Goal: Task Accomplishment & Management: Manage account settings

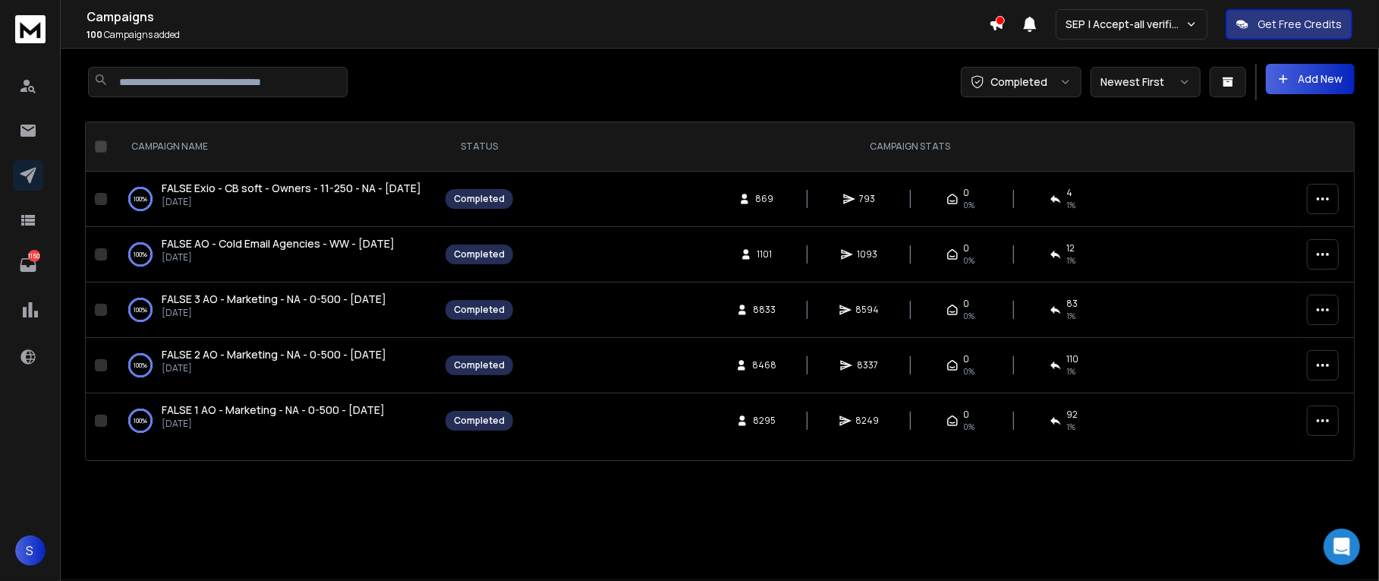
click at [372, 203] on p "[DATE]" at bounding box center [292, 202] width 260 height 12
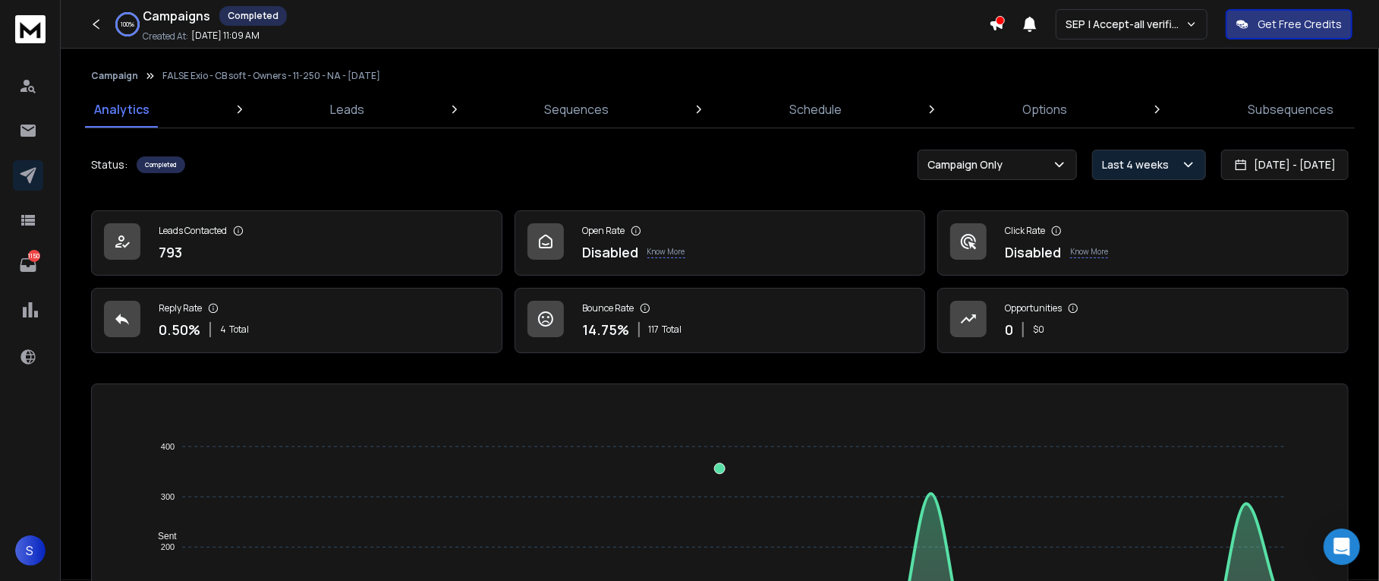
click at [1114, 176] on button "Last 4 weeks" at bounding box center [1149, 165] width 114 height 30
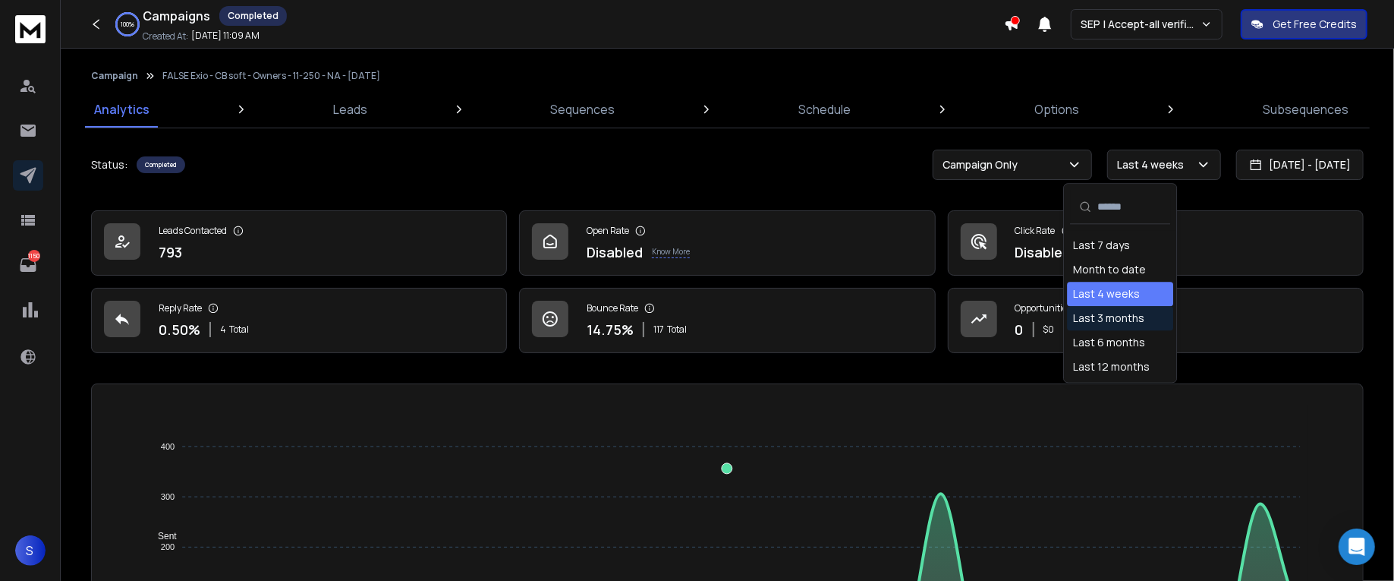
click at [1113, 326] on div "Last 3 months" at bounding box center [1108, 317] width 71 height 15
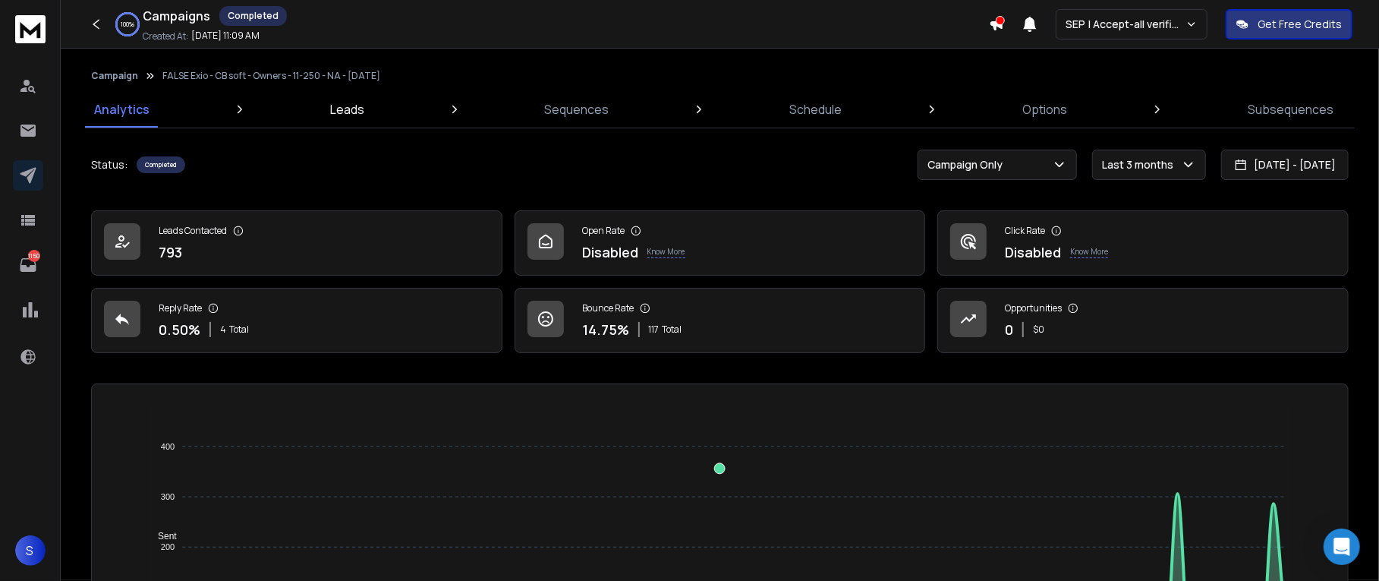
click at [351, 119] on link "Leads" at bounding box center [347, 109] width 52 height 36
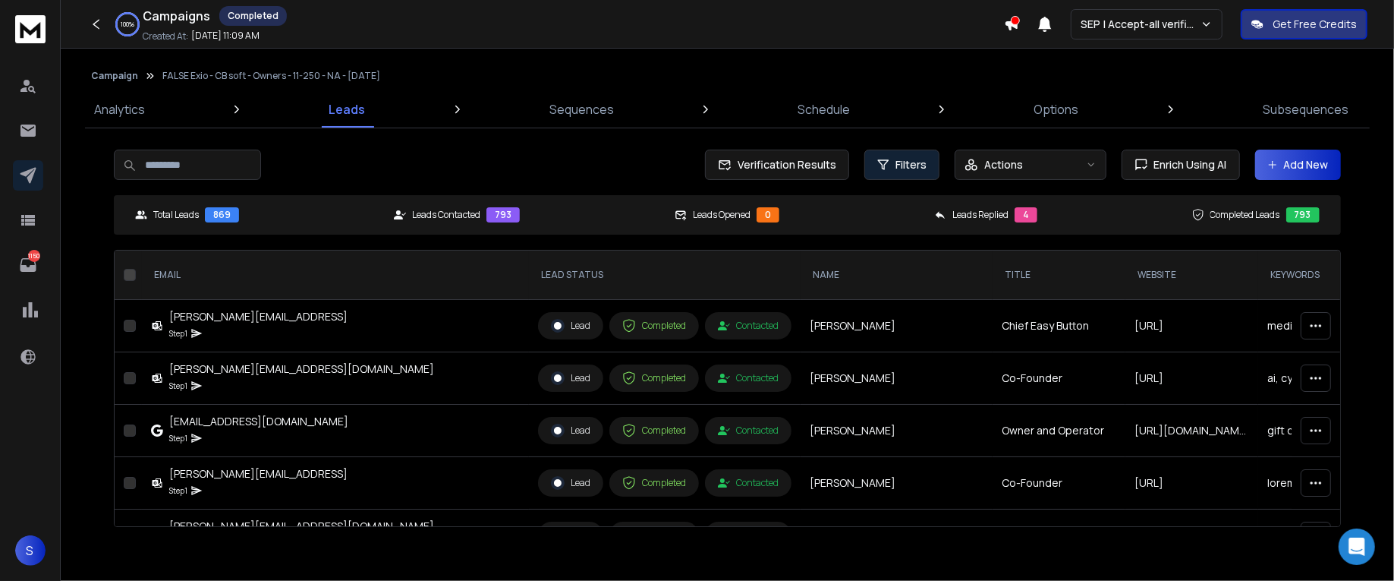
click at [906, 170] on span "Filters" at bounding box center [911, 164] width 31 height 15
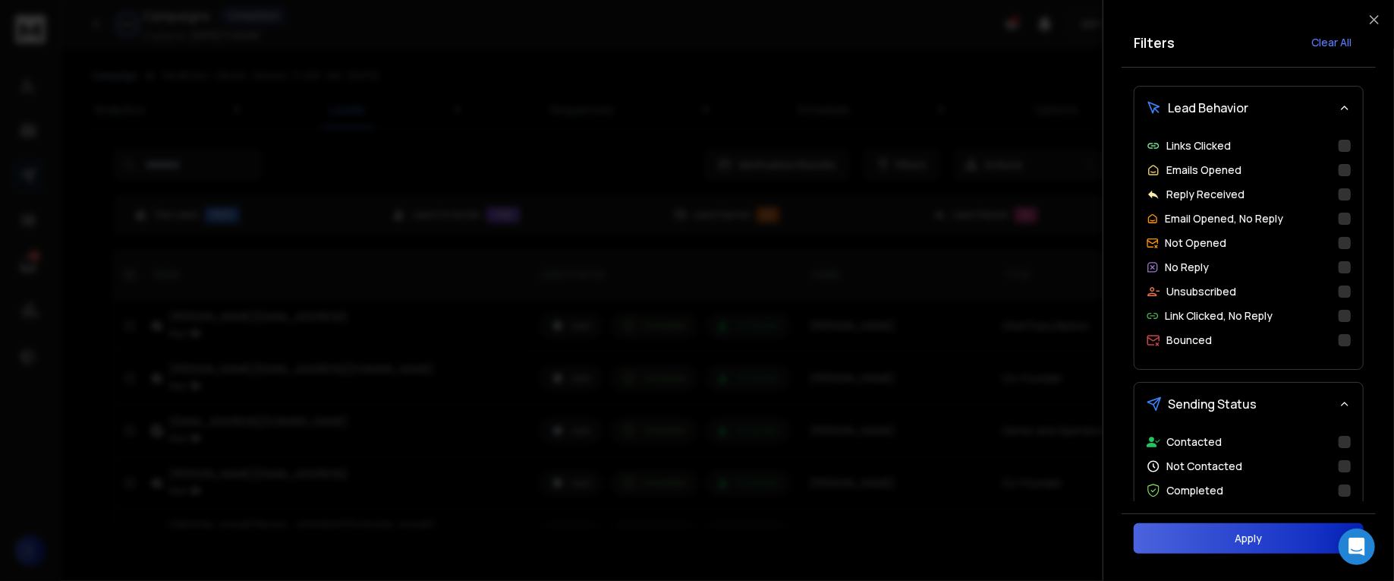
click at [1209, 342] on p "Bounced" at bounding box center [1190, 339] width 46 height 15
click at [1339, 342] on button "Bounced" at bounding box center [1345, 340] width 12 height 12
click at [1237, 532] on button "Apply" at bounding box center [1249, 538] width 230 height 30
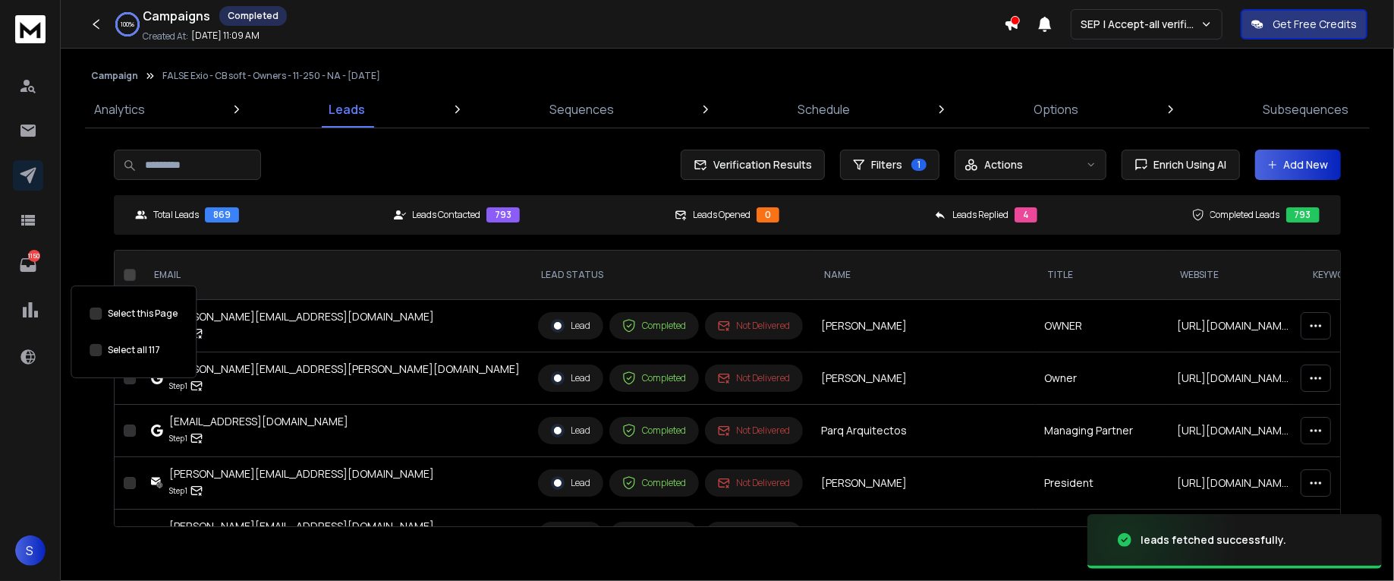
click at [96, 349] on button "Select this Page" at bounding box center [96, 350] width 12 height 12
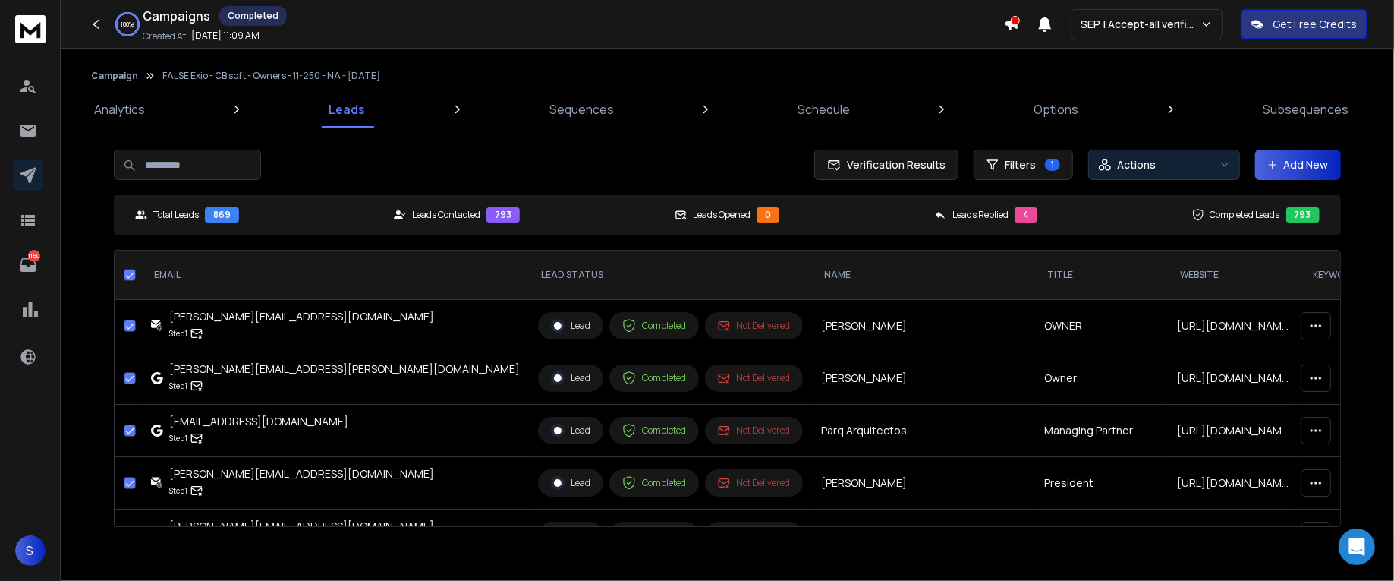
click at [1128, 169] on p "Actions" at bounding box center [1137, 164] width 39 height 15
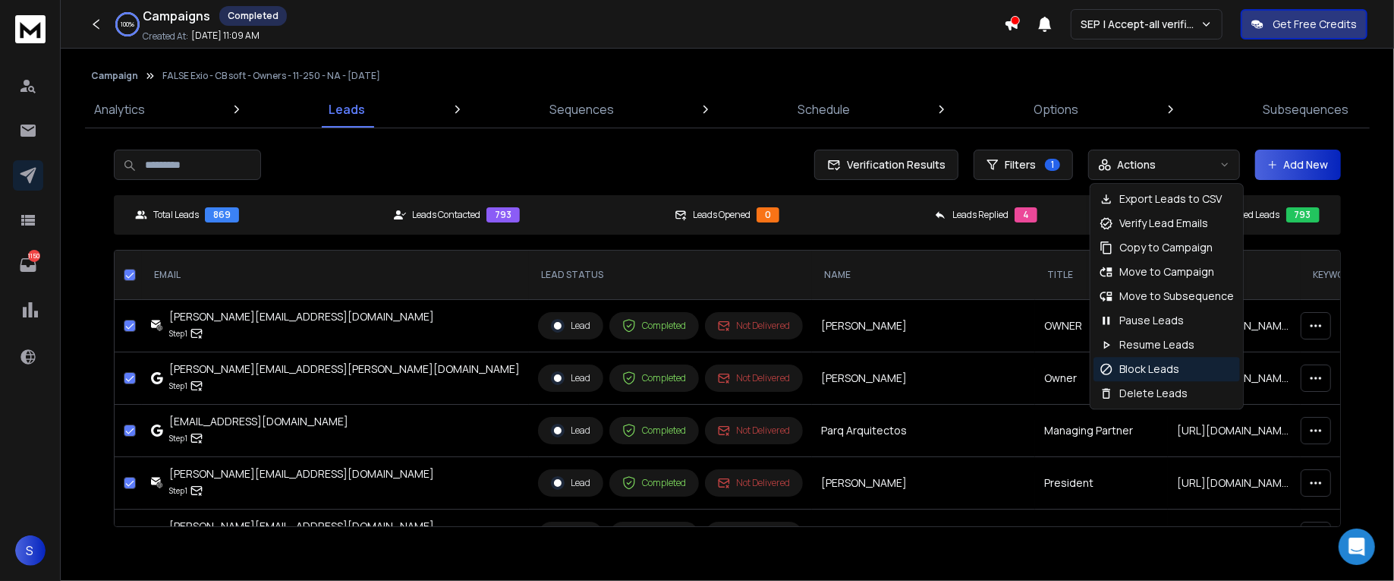
click at [1148, 369] on p "Block Leads" at bounding box center [1150, 368] width 60 height 15
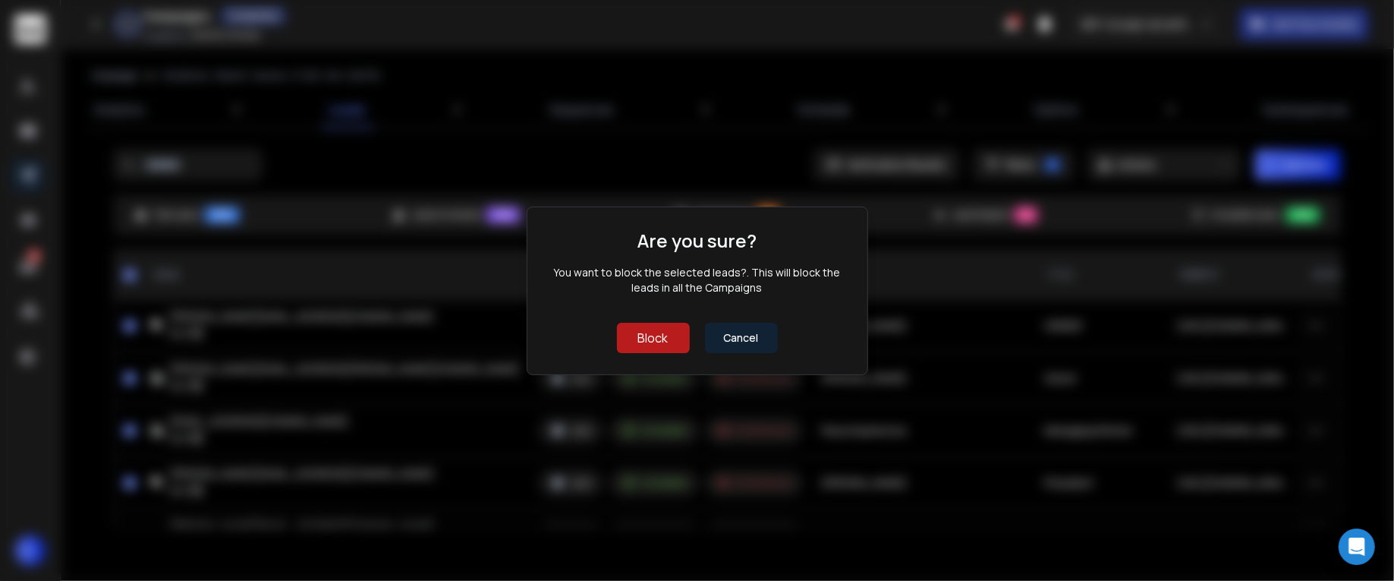
click at [659, 337] on button "Block" at bounding box center [653, 338] width 73 height 30
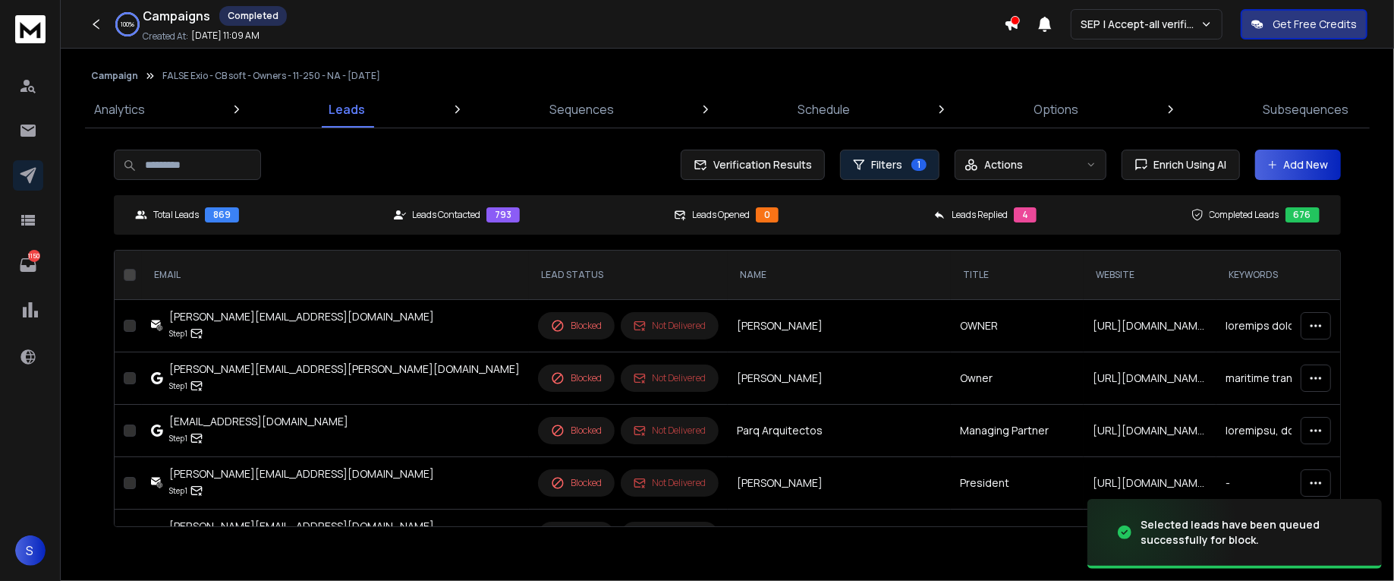
click at [887, 171] on span "Filters" at bounding box center [886, 164] width 31 height 15
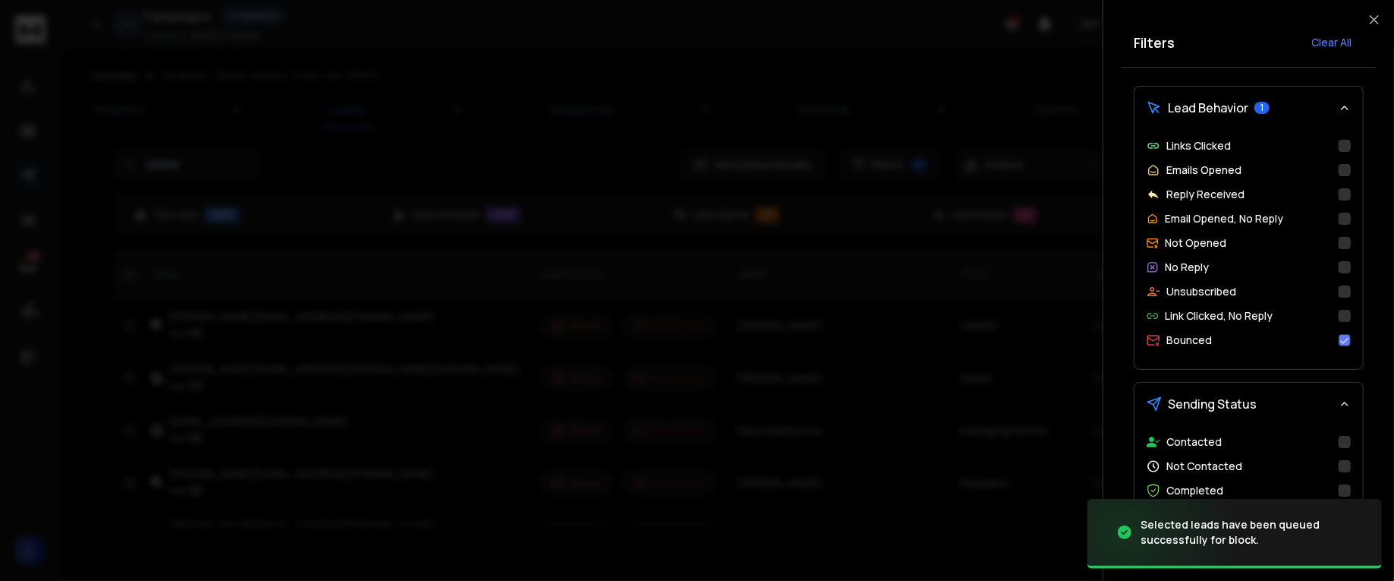
click at [1194, 338] on p "Bounced" at bounding box center [1190, 339] width 46 height 15
click at [1339, 338] on button "Bounced" at bounding box center [1345, 340] width 12 height 12
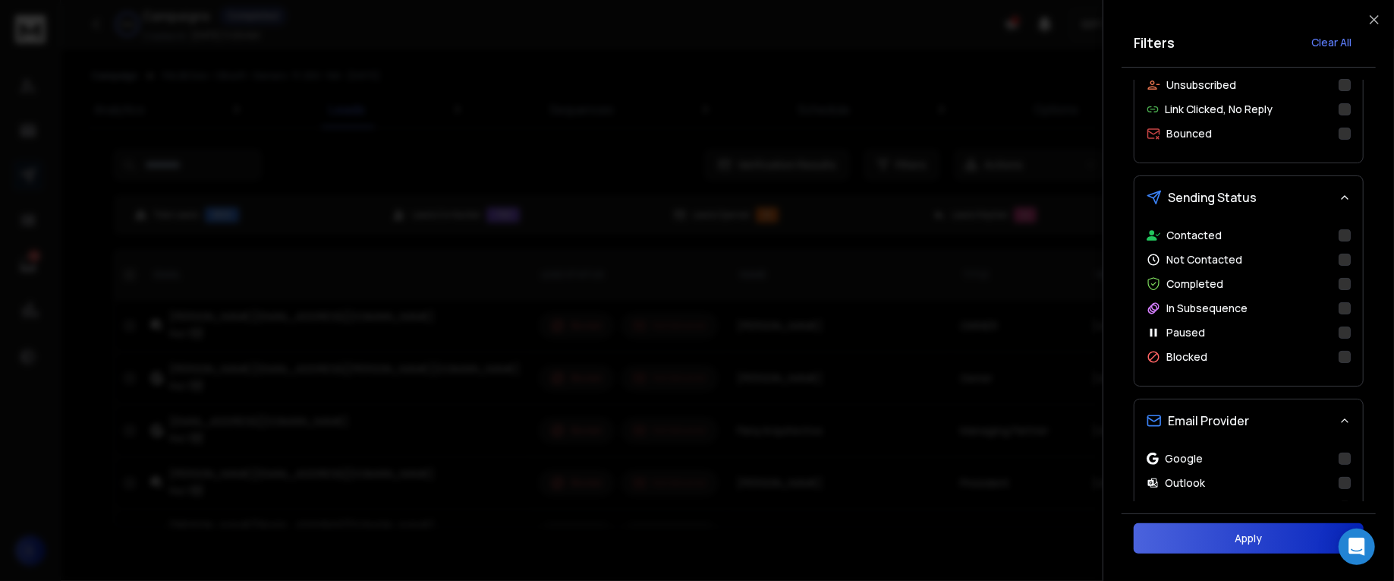
scroll to position [304, 0]
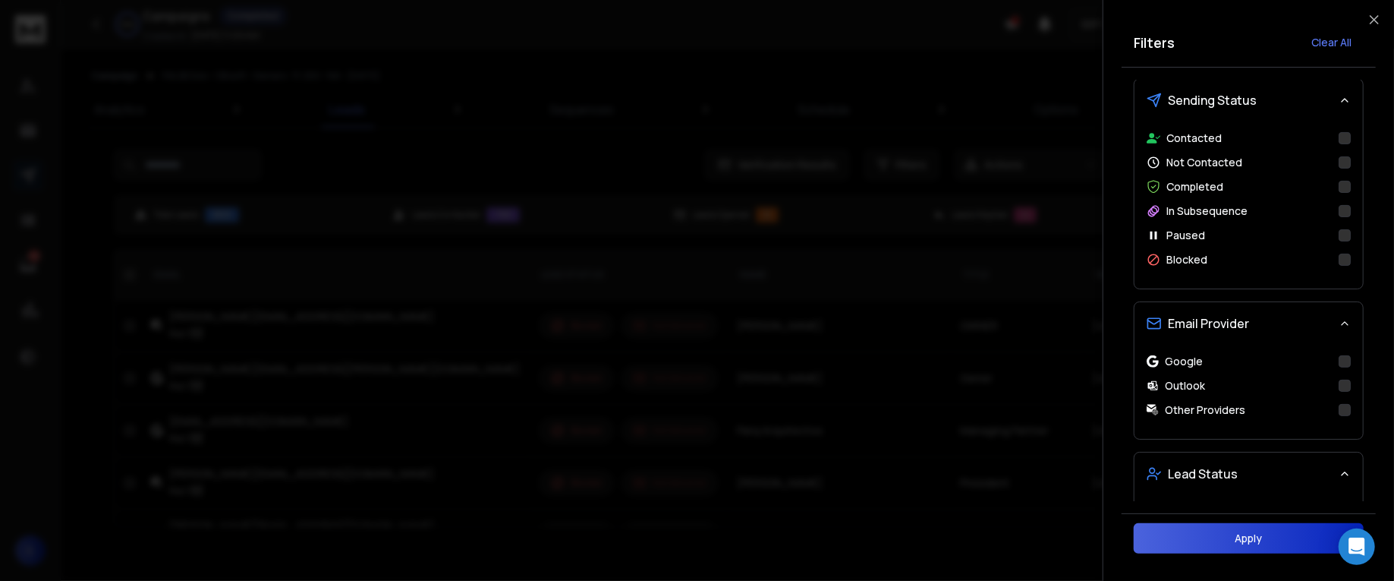
click at [1203, 258] on p "Blocked" at bounding box center [1187, 259] width 41 height 15
click at [1339, 258] on button "Blocked" at bounding box center [1345, 260] width 12 height 12
drag, startPoint x: 1203, startPoint y: 531, endPoint x: 1181, endPoint y: 507, distance: 32.8
click at [1204, 531] on button "Apply" at bounding box center [1249, 538] width 230 height 30
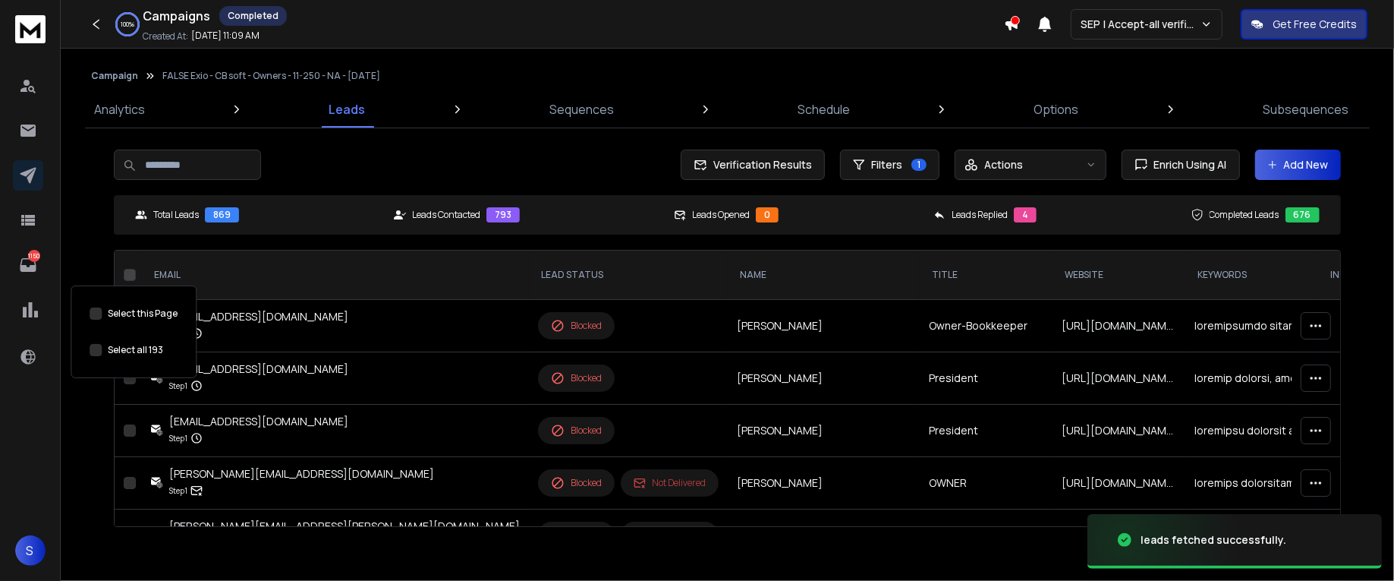
click at [96, 351] on button "Select this Page" at bounding box center [96, 350] width 12 height 12
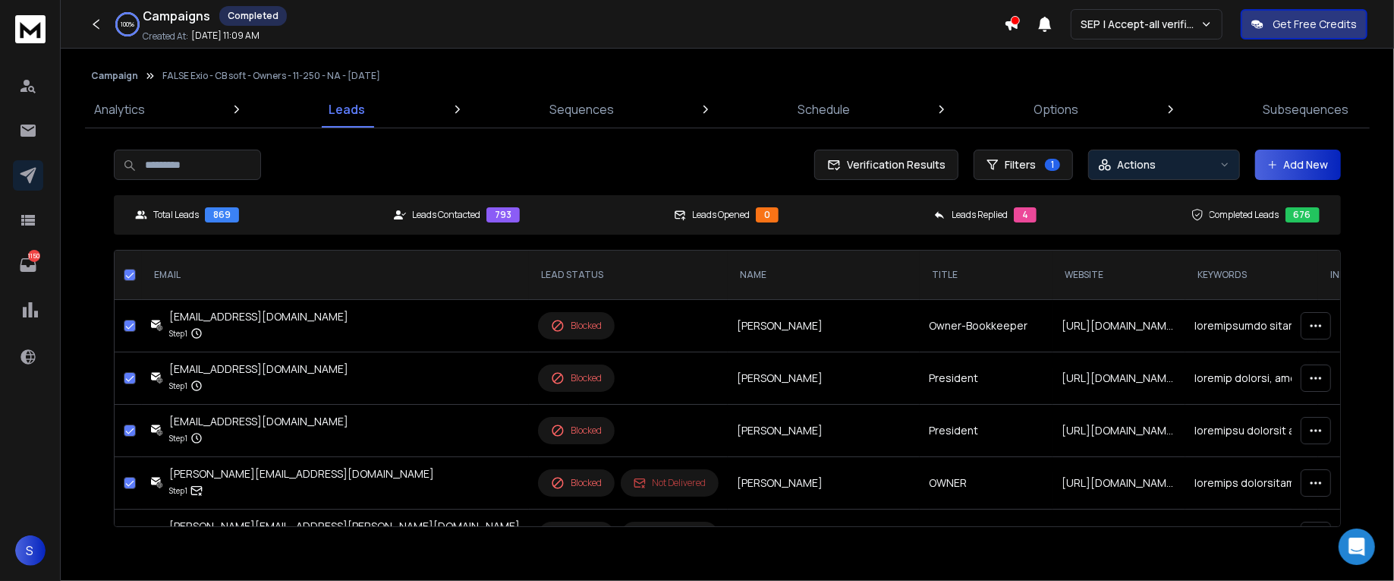
click at [1148, 161] on p "Actions" at bounding box center [1137, 164] width 39 height 15
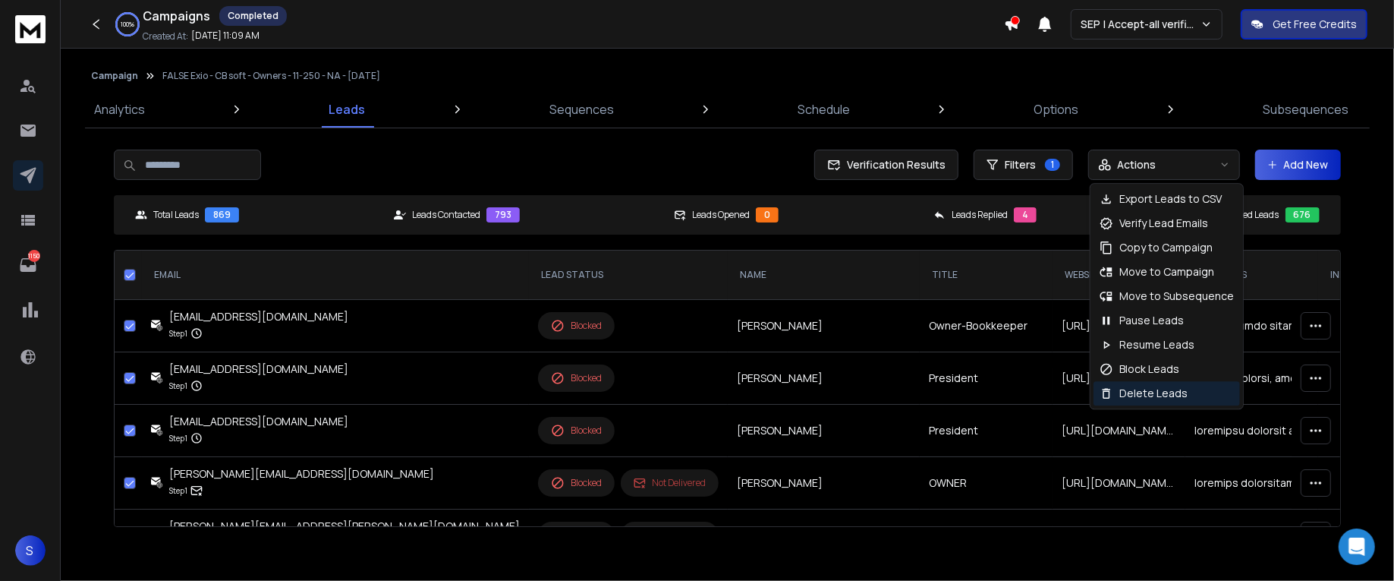
click at [1169, 389] on p "Delete Leads" at bounding box center [1154, 393] width 68 height 15
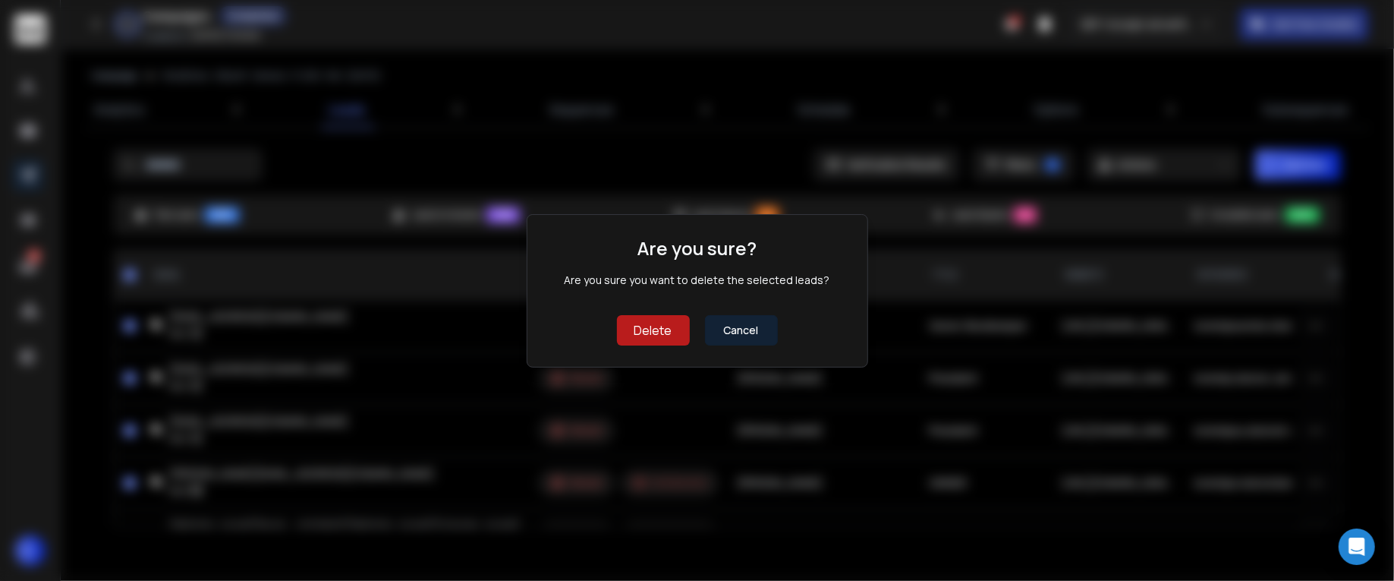
click at [685, 328] on button "Delete" at bounding box center [653, 330] width 73 height 30
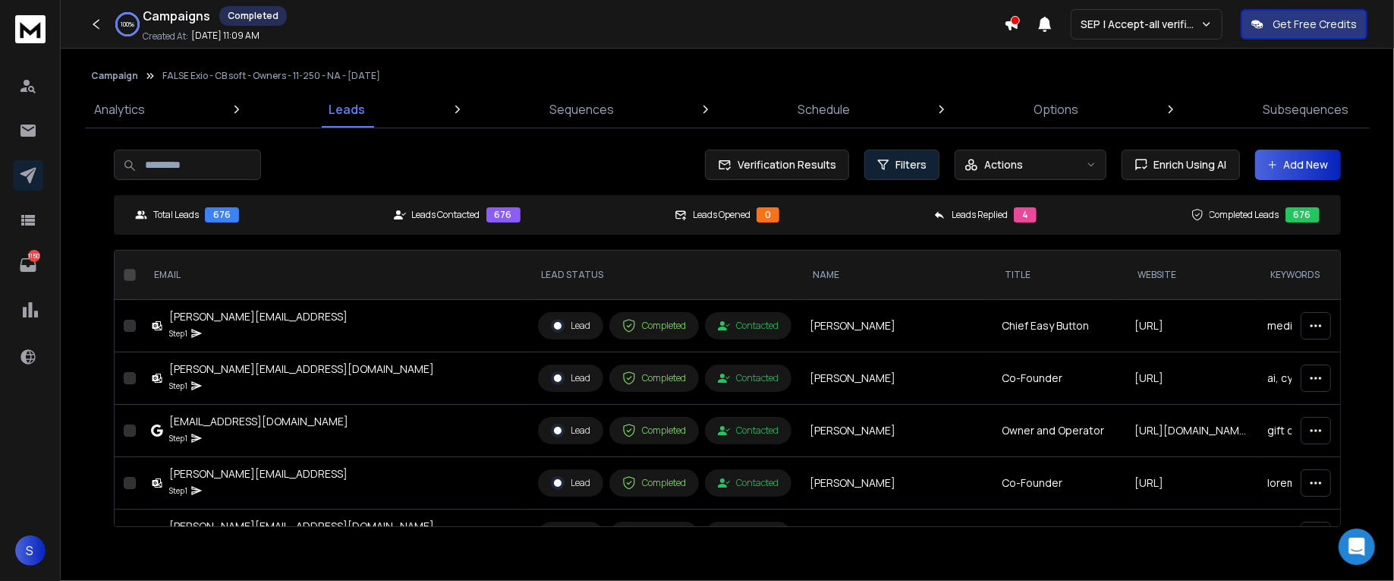
click at [884, 165] on polygon "button" at bounding box center [883, 164] width 10 height 9
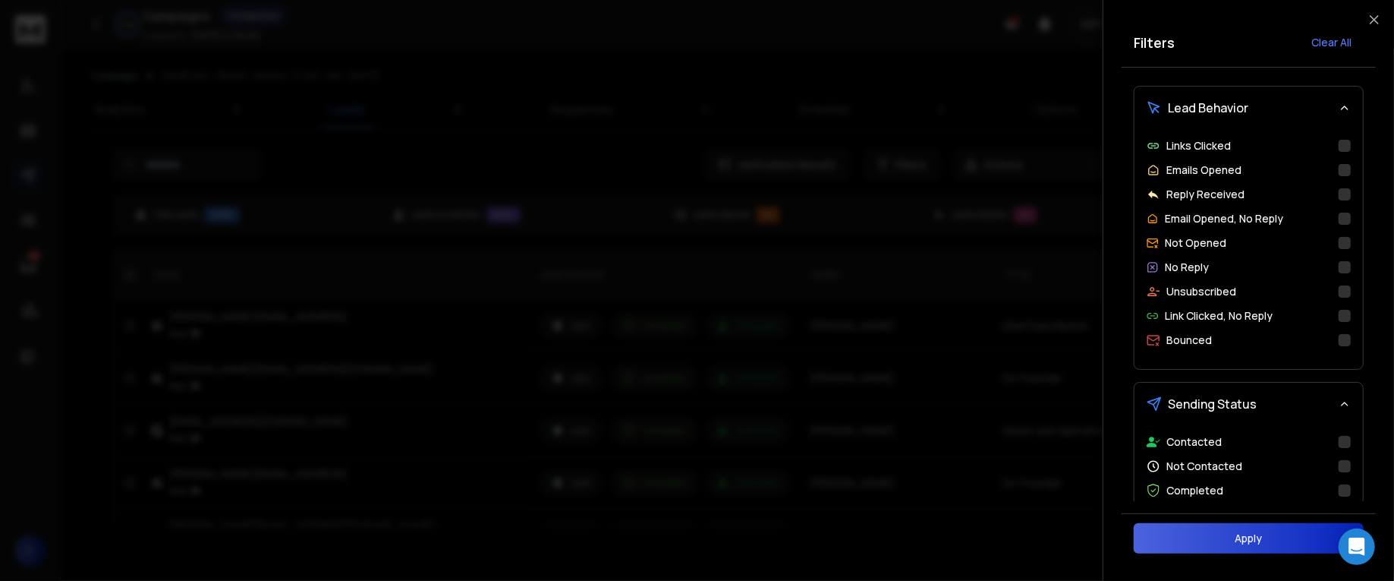
click at [1339, 442] on button "Contacted" at bounding box center [1345, 442] width 12 height 12
click at [1303, 551] on button "Apply" at bounding box center [1249, 538] width 230 height 30
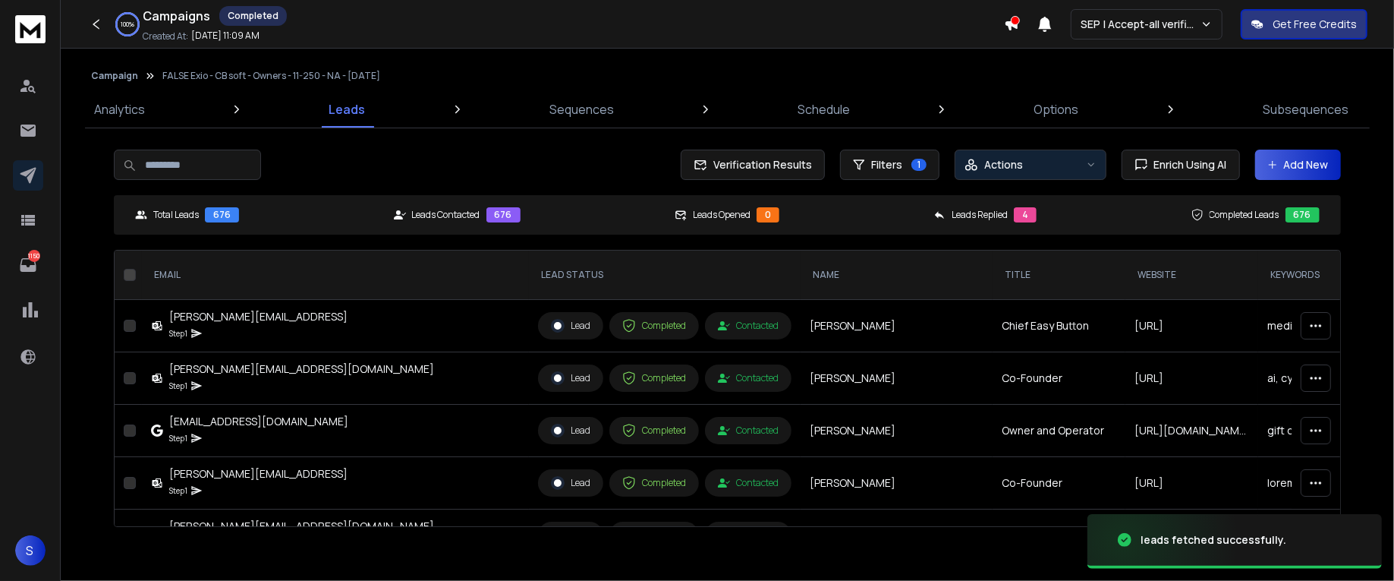
click at [1055, 159] on div "Actions" at bounding box center [1022, 164] width 115 height 15
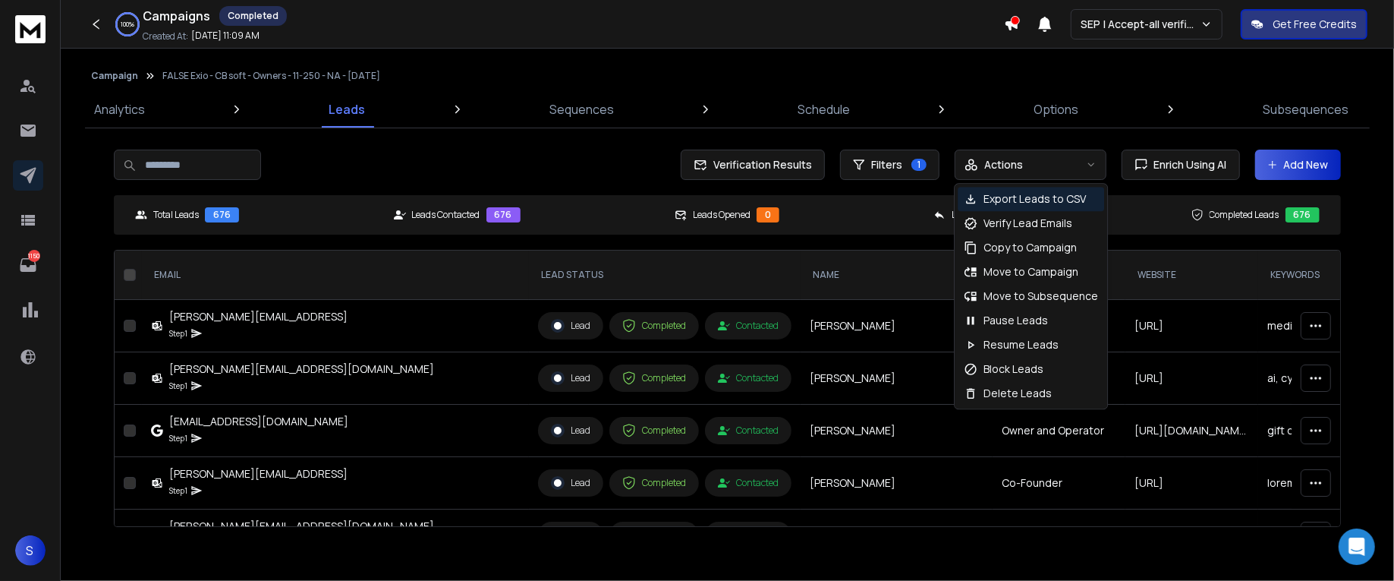
click at [335, 281] on th "EMAIL" at bounding box center [335, 275] width 387 height 49
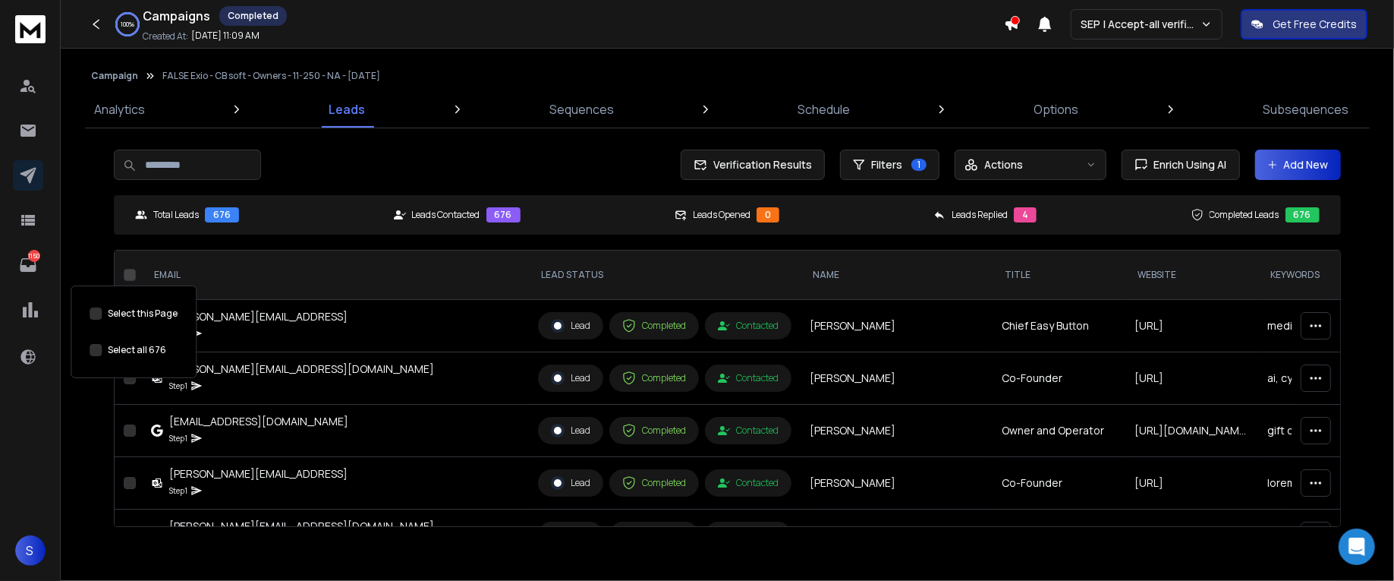
click at [95, 346] on button "Select this Page" at bounding box center [96, 350] width 12 height 12
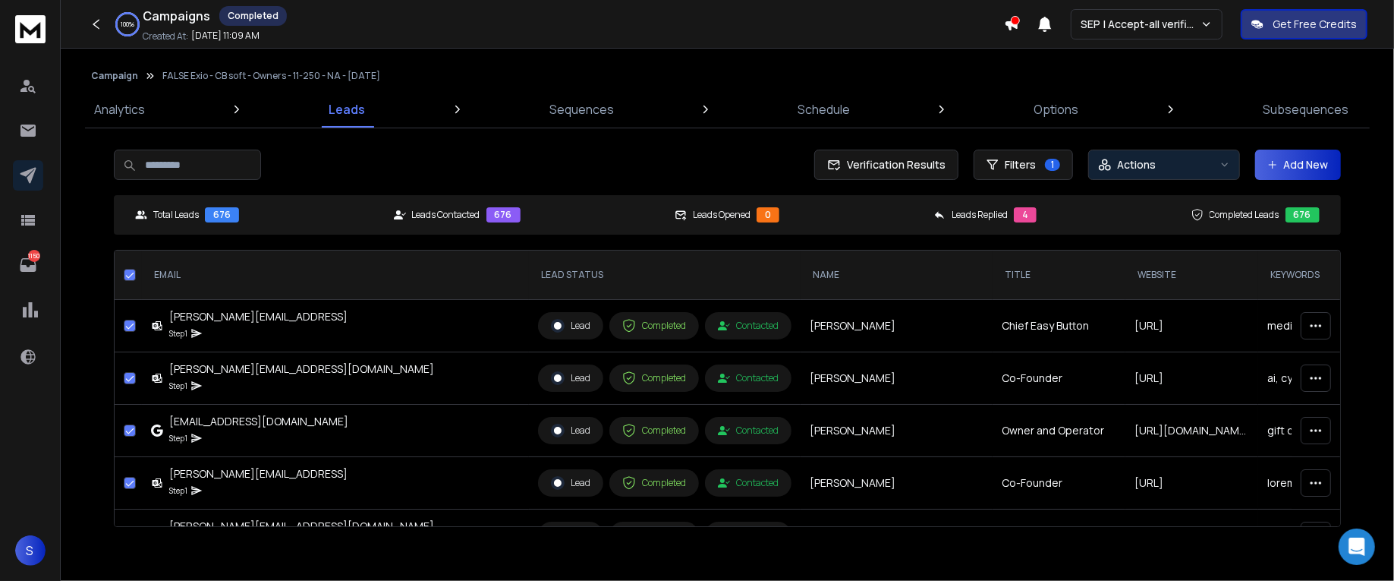
click at [1115, 169] on div "Actions" at bounding box center [1155, 164] width 115 height 15
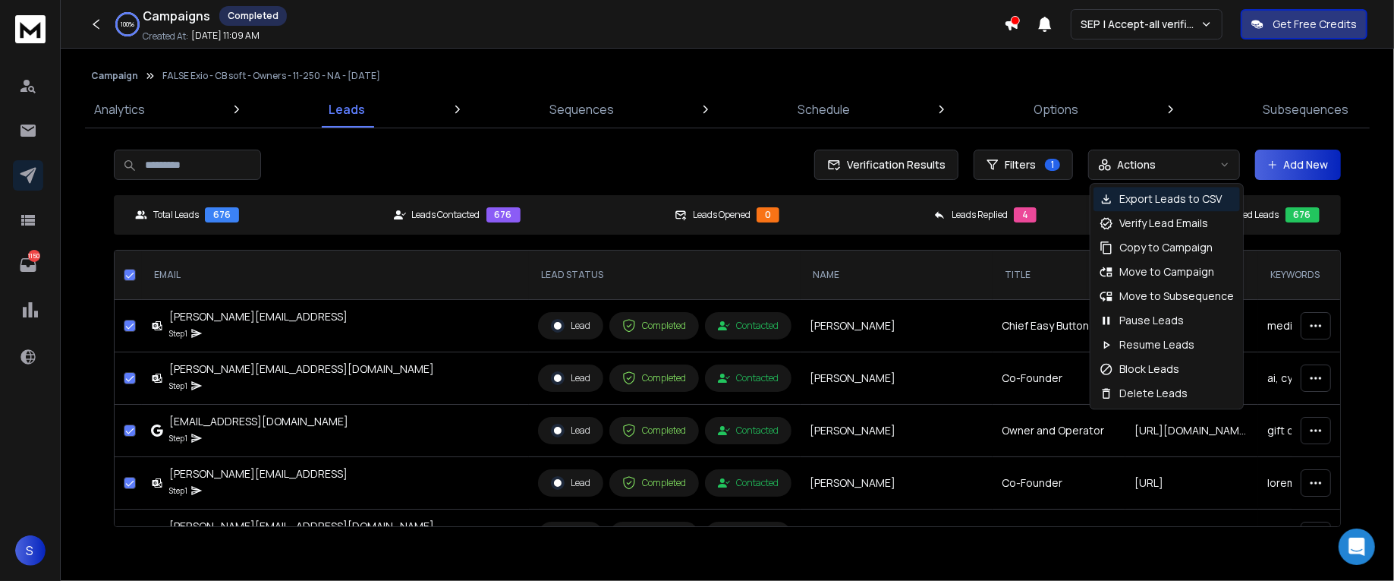
click at [1130, 203] on p "Export Leads to CSV" at bounding box center [1171, 198] width 102 height 15
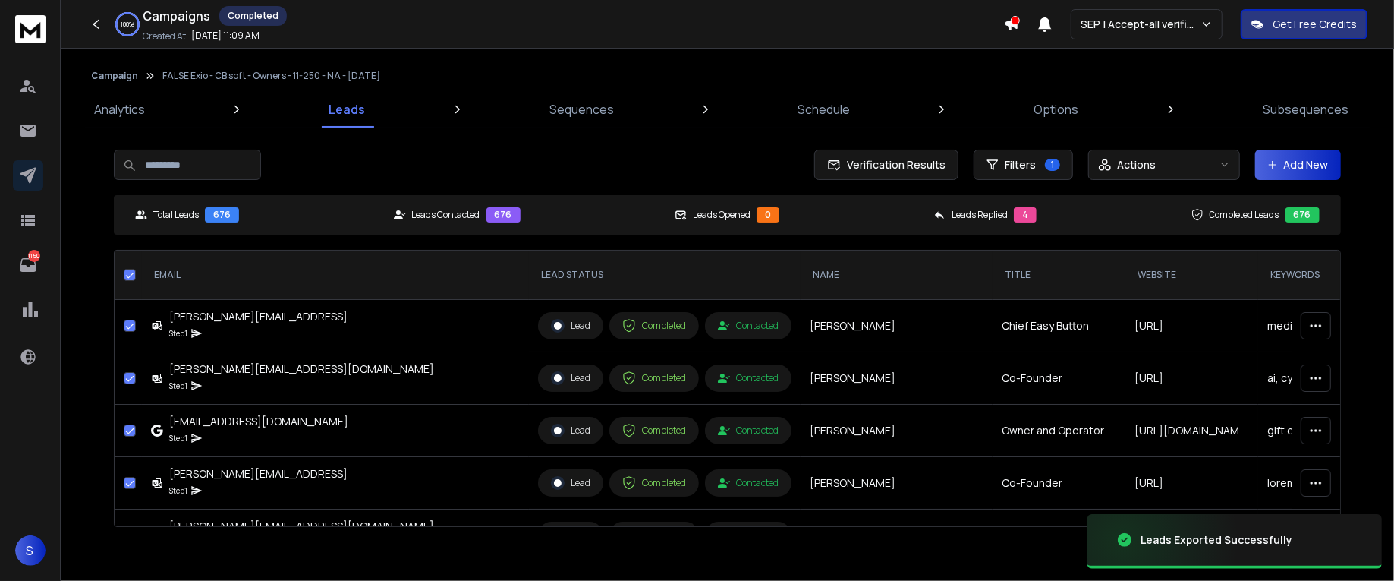
drag, startPoint x: 189, startPoint y: 74, endPoint x: 401, endPoint y: 74, distance: 211.8
click at [401, 74] on div "Campaign FALSE Exio - CB soft - Owners - 11-250 - NA - [DATE]" at bounding box center [727, 76] width 1273 height 12
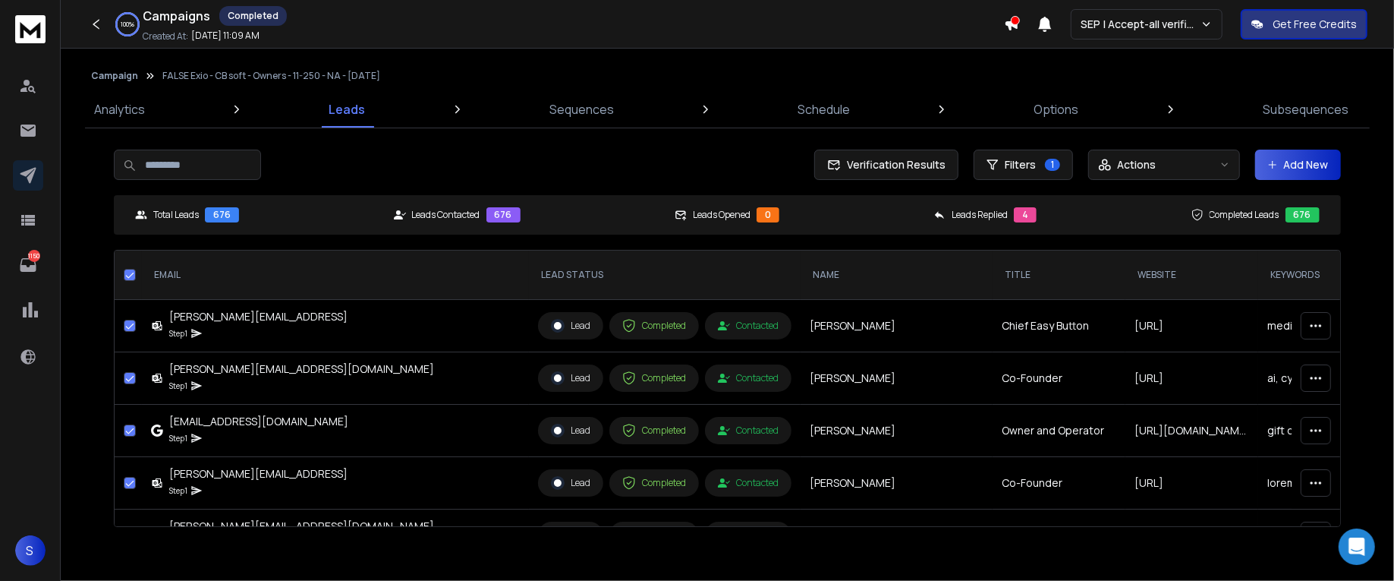
copy p "Exio - CB soft - Owners - 11-250 - NA - [DATE]"
